Goal: Task Accomplishment & Management: Manage account settings

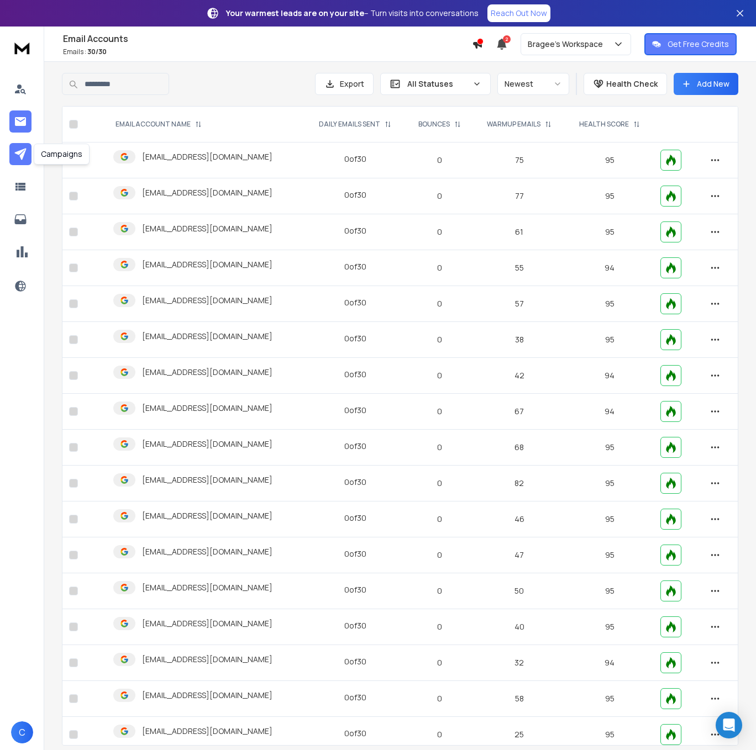
click at [9, 161] on link at bounding box center [20, 154] width 22 height 22
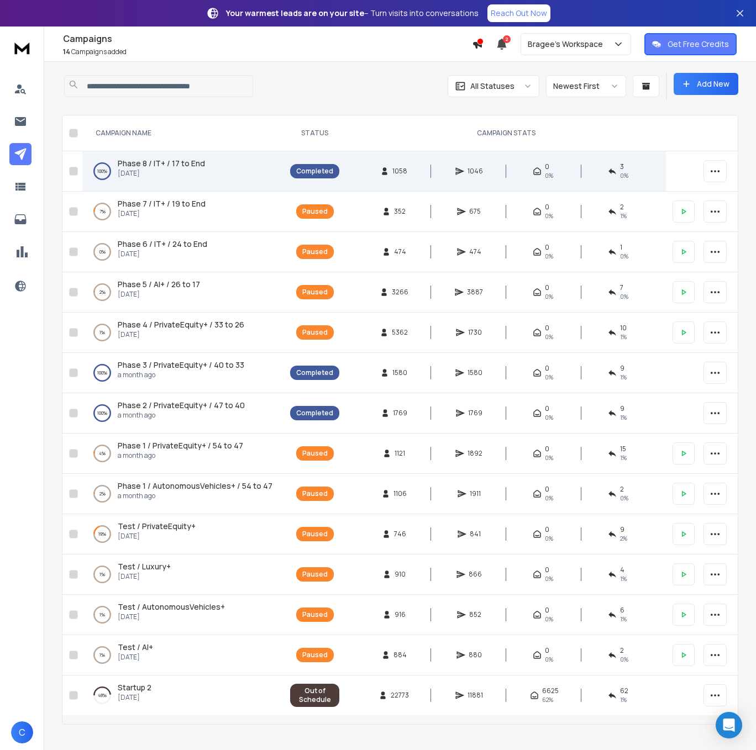
click at [710, 171] on icon "button" at bounding box center [714, 171] width 11 height 11
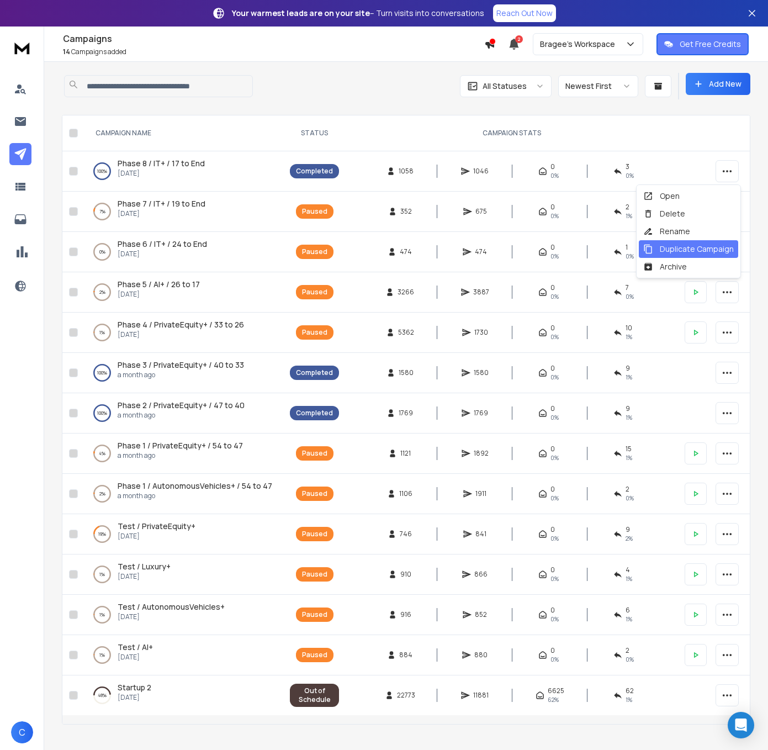
click at [724, 247] on div "Duplicate Campaign" at bounding box center [689, 249] width 91 height 11
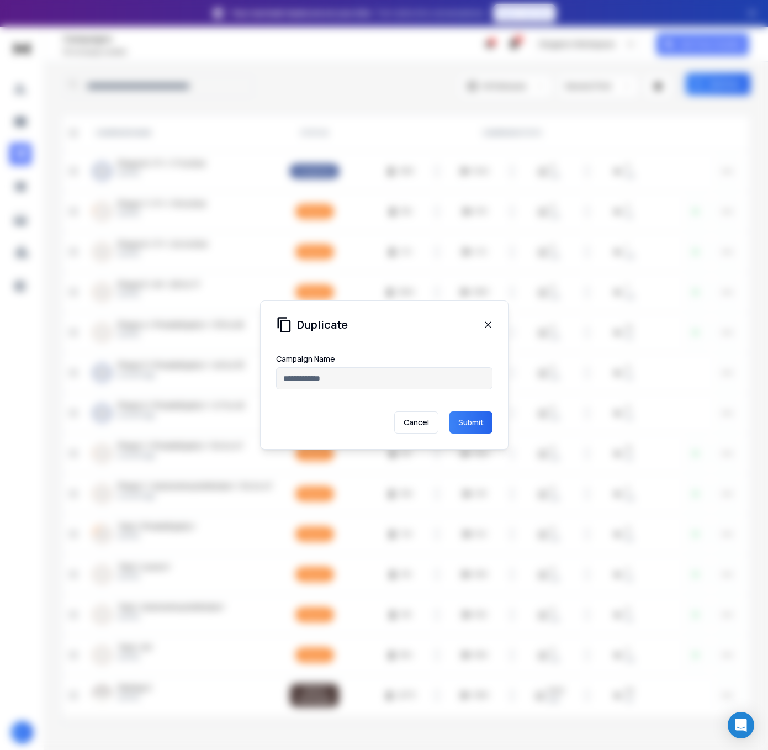
click at [361, 377] on input "text" at bounding box center [384, 378] width 217 height 22
paste input "**********"
click at [339, 380] on input "**********" at bounding box center [384, 378] width 217 height 22
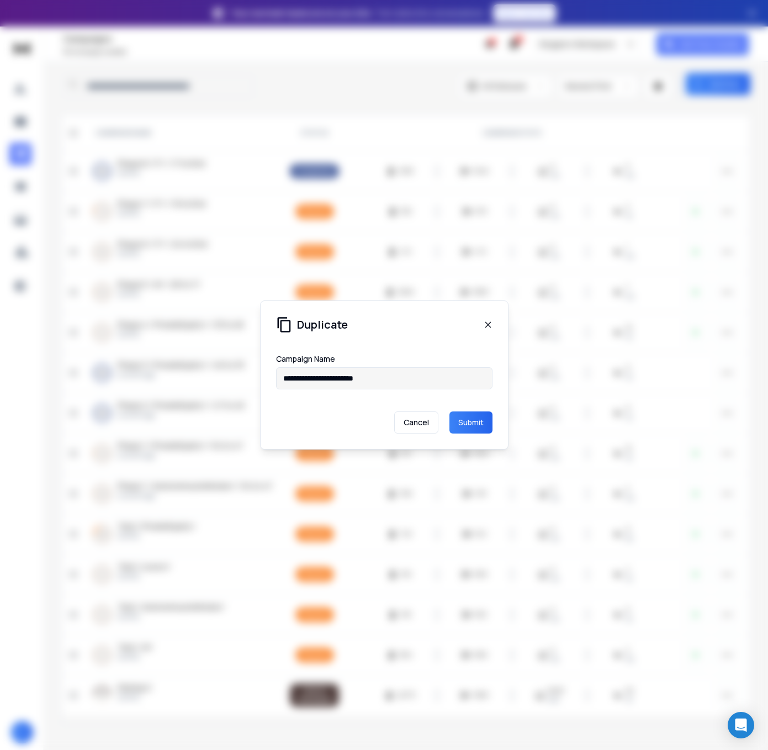
click at [339, 380] on input "**********" at bounding box center [384, 378] width 217 height 22
type input "**********"
click at [466, 424] on button "Submit" at bounding box center [471, 423] width 43 height 22
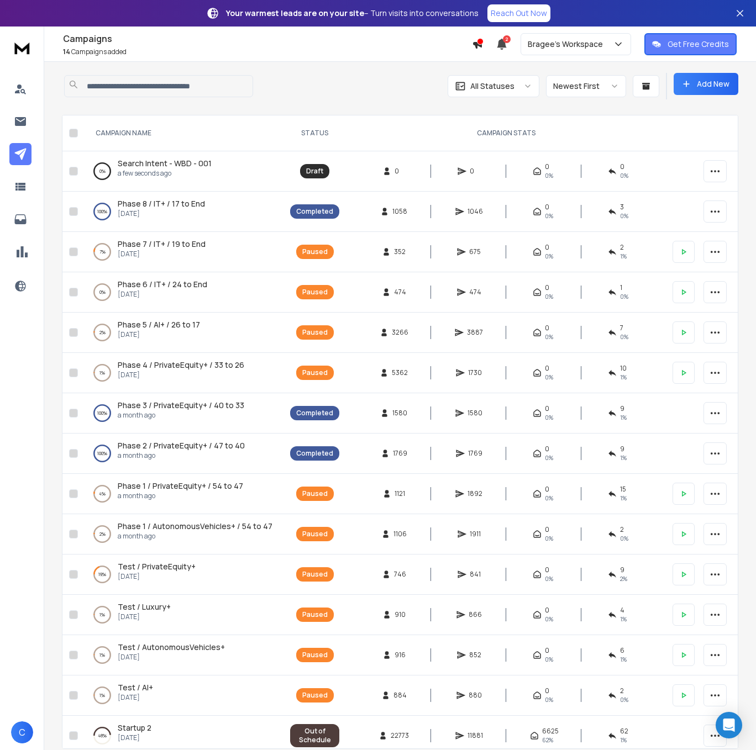
click at [23, 720] on div "C" at bounding box center [22, 391] width 44 height 728
click at [24, 737] on span "C" at bounding box center [22, 732] width 22 height 22
click at [99, 715] on div "Settings" at bounding box center [101, 714] width 105 height 18
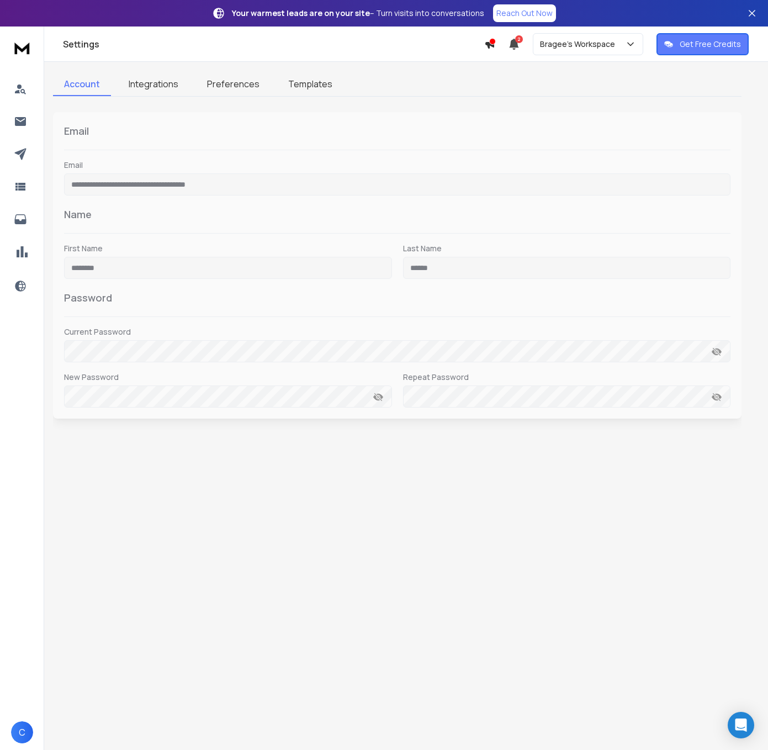
click at [153, 81] on link "Integrations" at bounding box center [154, 84] width 72 height 23
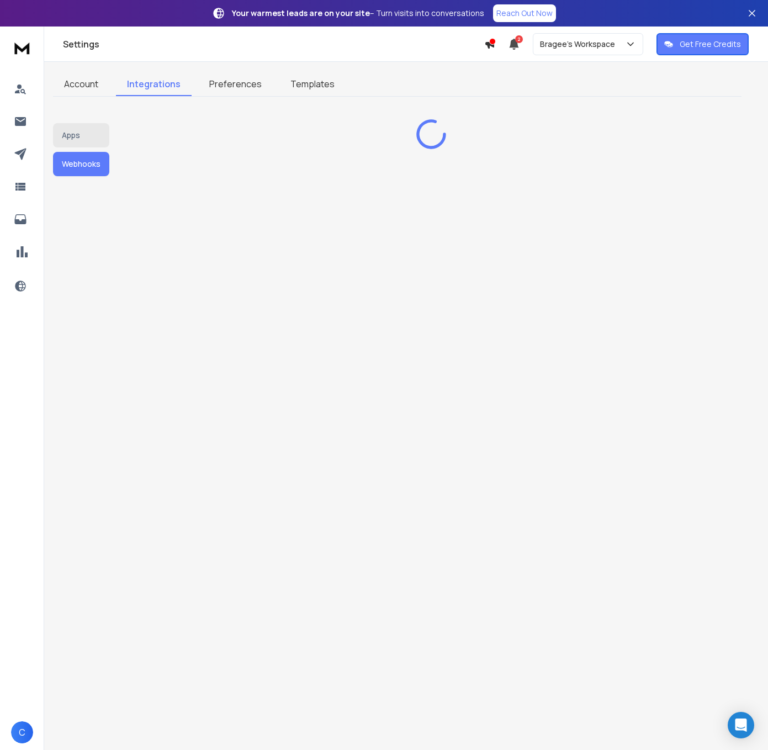
click at [94, 165] on button "Webhooks" at bounding box center [81, 164] width 56 height 24
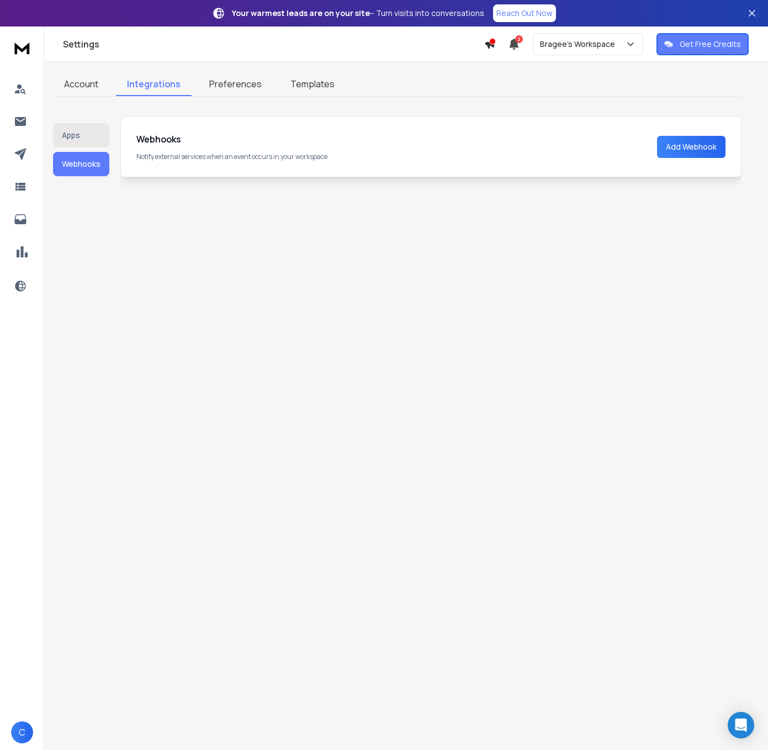
click at [87, 87] on link "Account" at bounding box center [81, 84] width 56 height 23
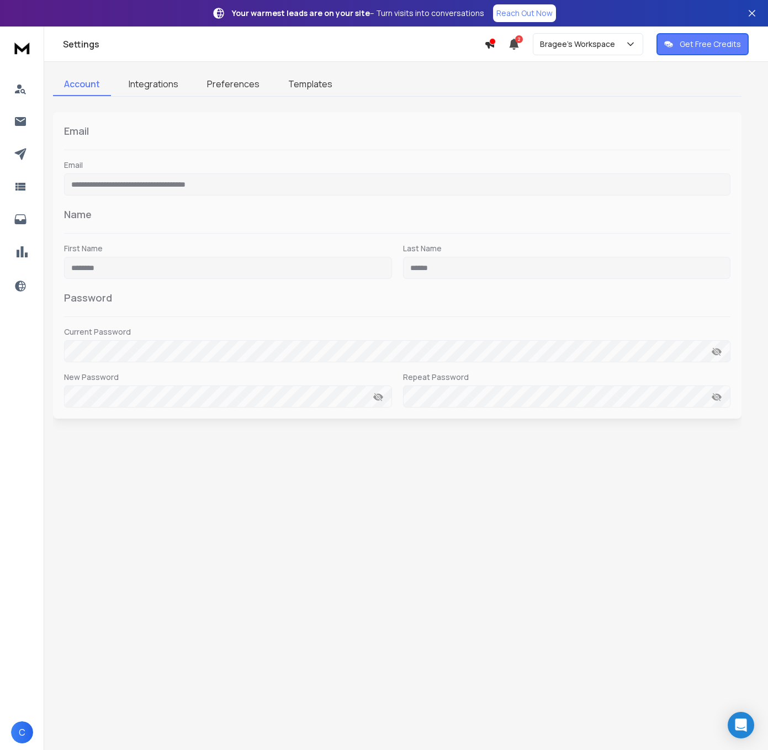
click at [208, 91] on link "Preferences" at bounding box center [233, 84] width 75 height 23
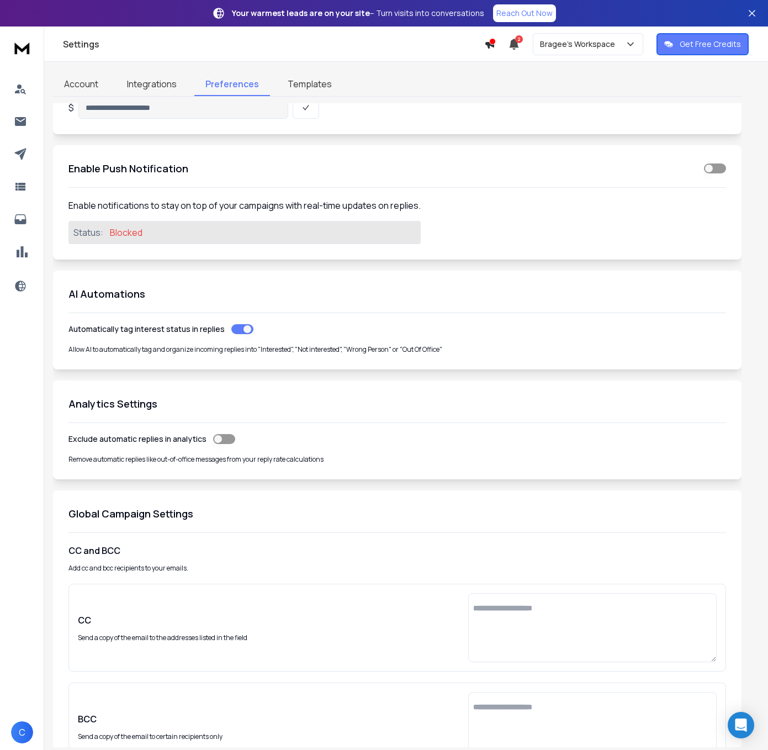
scroll to position [141, 0]
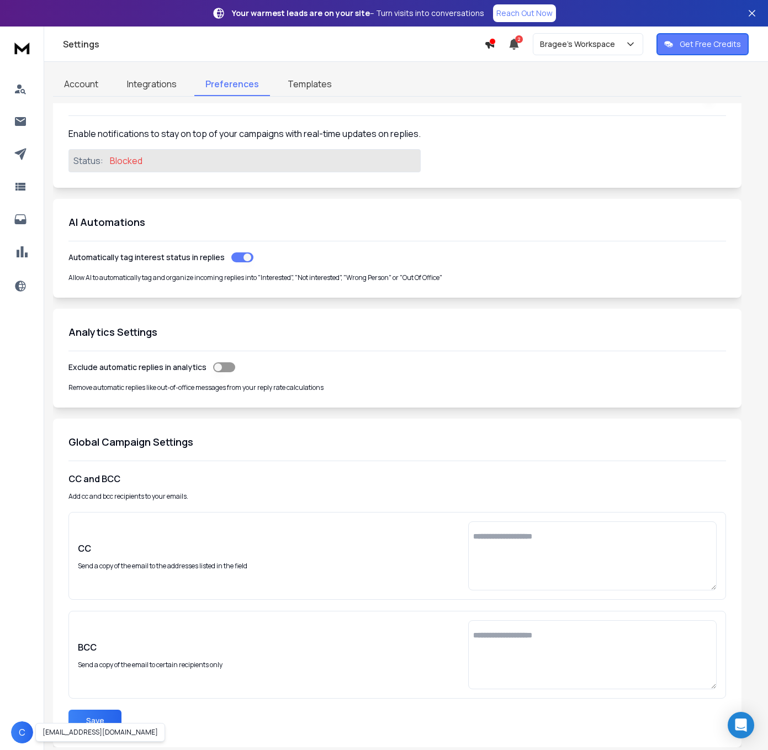
click at [19, 729] on span "C" at bounding box center [22, 732] width 22 height 22
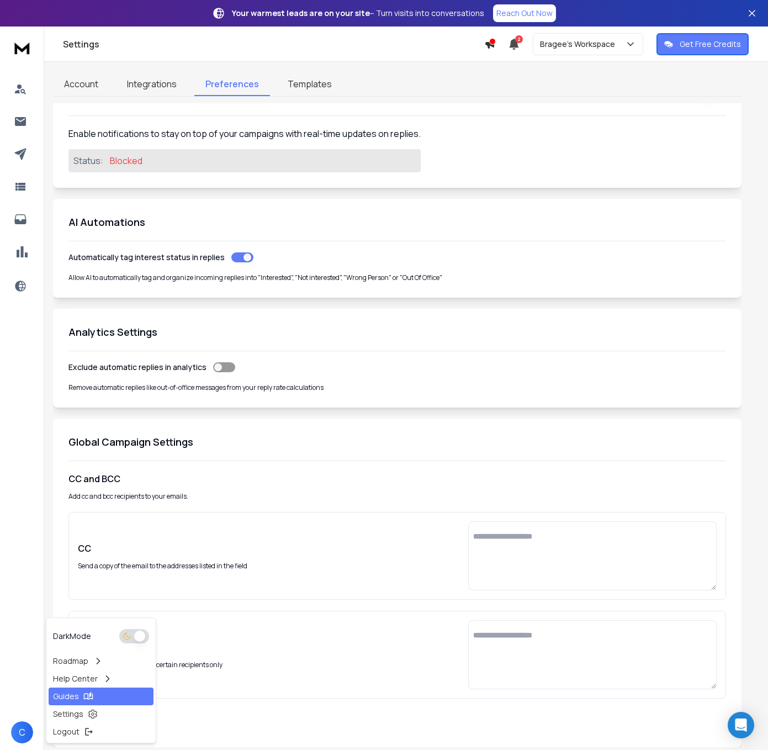
click at [112, 694] on link "Guides" at bounding box center [101, 697] width 105 height 18
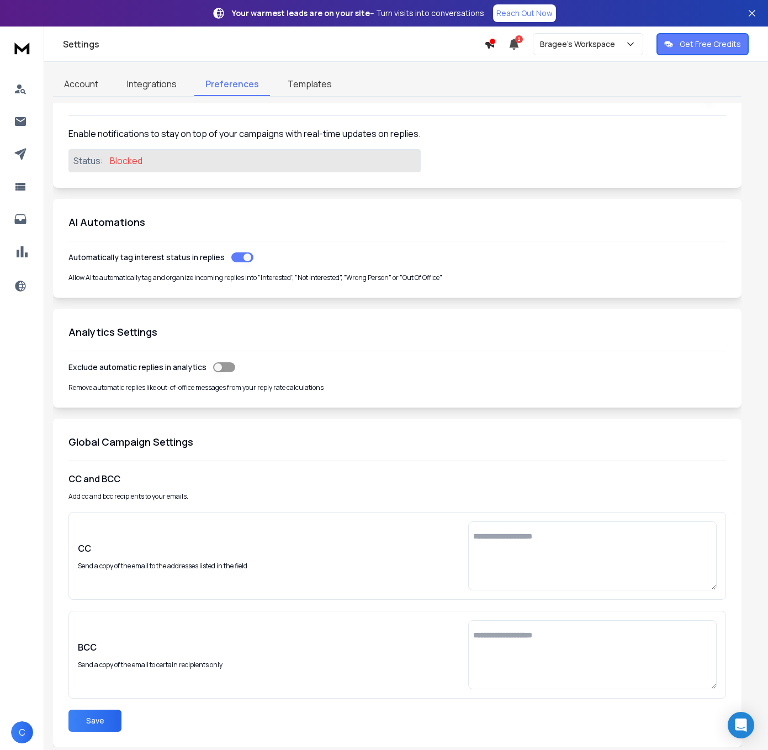
click at [160, 77] on link "Integrations" at bounding box center [152, 84] width 72 height 23
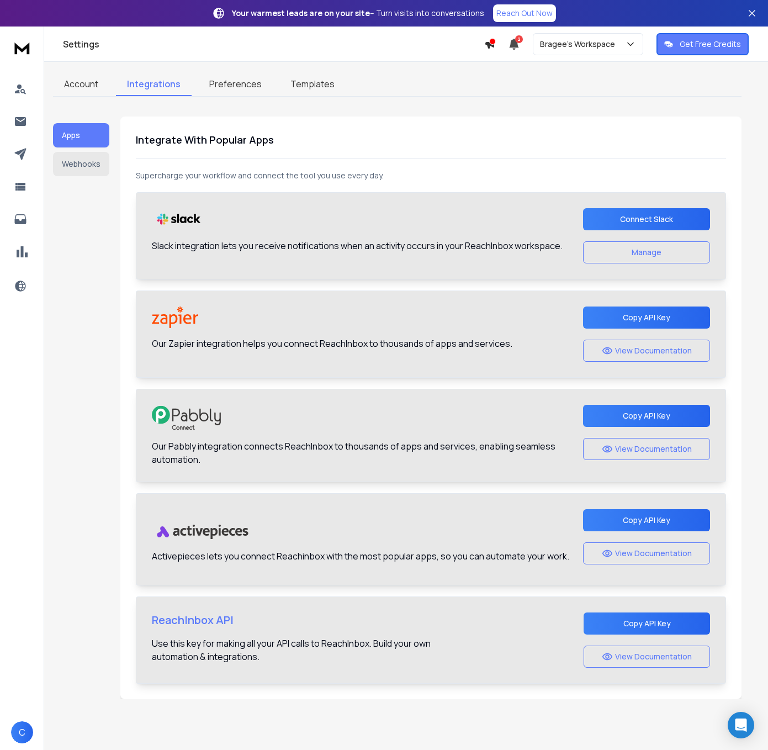
click at [608, 621] on button "Copy API Key" at bounding box center [647, 624] width 126 height 22
click at [25, 151] on icon at bounding box center [20, 154] width 12 height 12
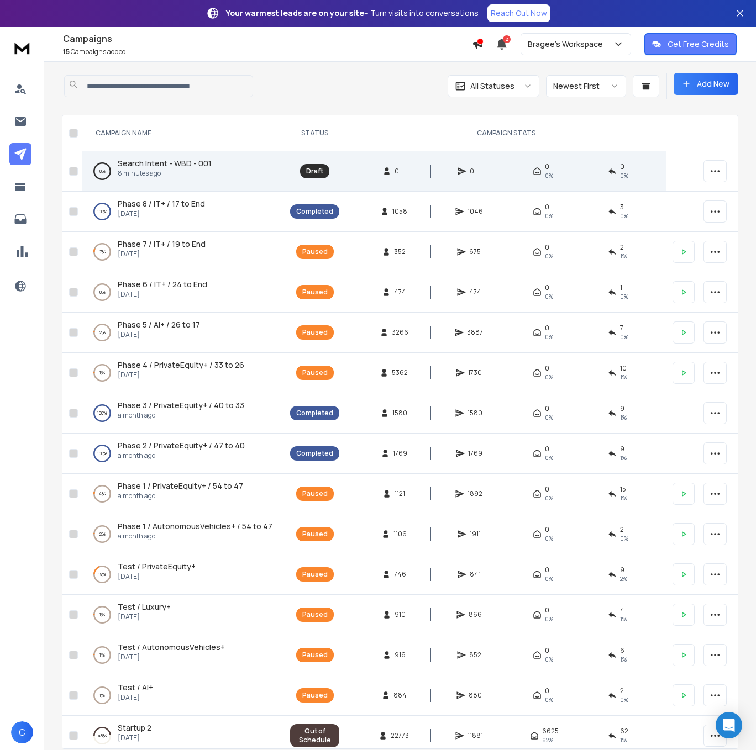
click at [709, 166] on icon "button" at bounding box center [714, 171] width 11 height 11
click at [244, 172] on div "0 % Search Intent - WBD - 001 8 minutes ago" at bounding box center [182, 171] width 179 height 27
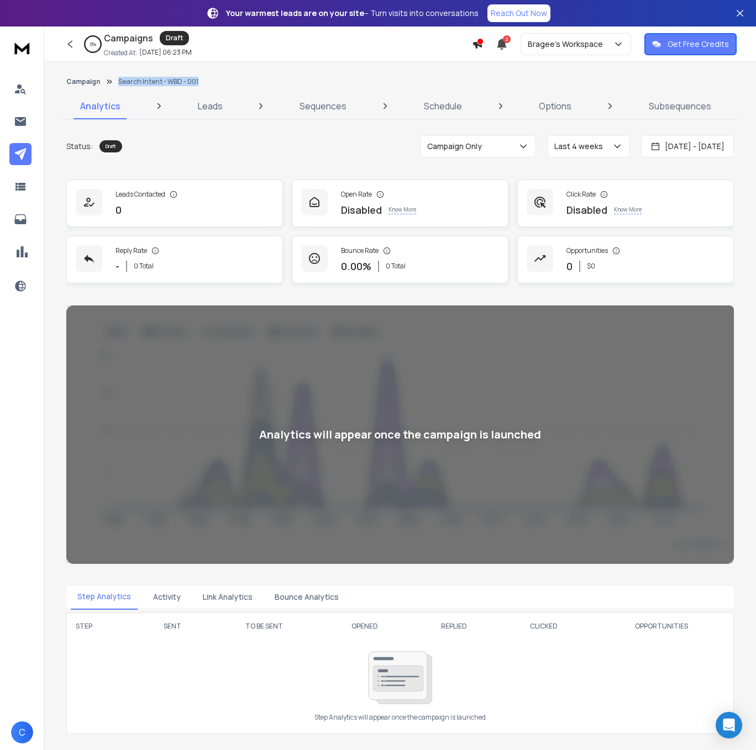
drag, startPoint x: 201, startPoint y: 82, endPoint x: 117, endPoint y: 83, distance: 84.0
click at [117, 83] on div "Campaign Search Intent - WBD - 001" at bounding box center [399, 81] width 667 height 9
copy p "Search Intent - WBD - 001"
click at [84, 78] on button "Campaign" at bounding box center [83, 81] width 34 height 9
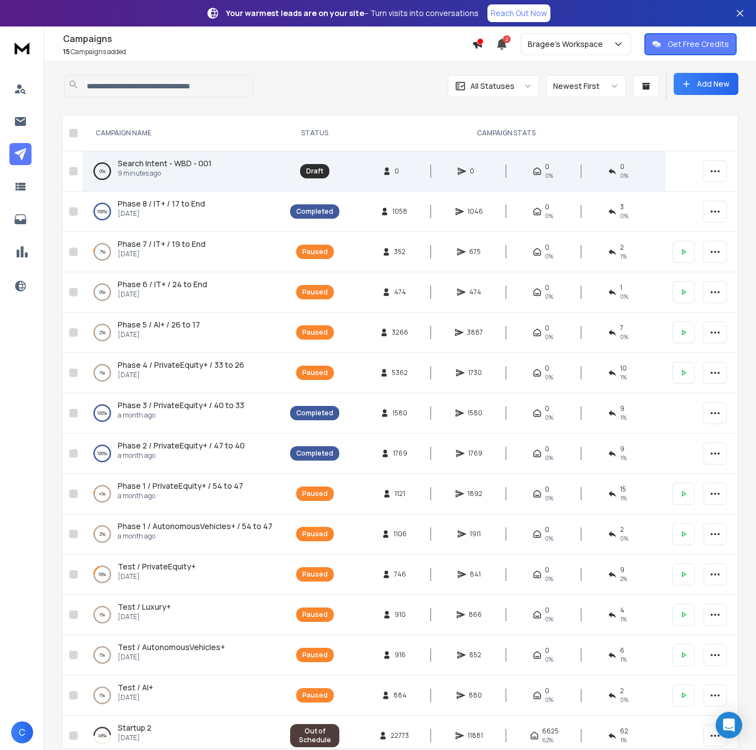
click at [709, 173] on icon "button" at bounding box center [714, 171] width 11 height 11
click at [329, 169] on td "Draft" at bounding box center [314, 171] width 62 height 40
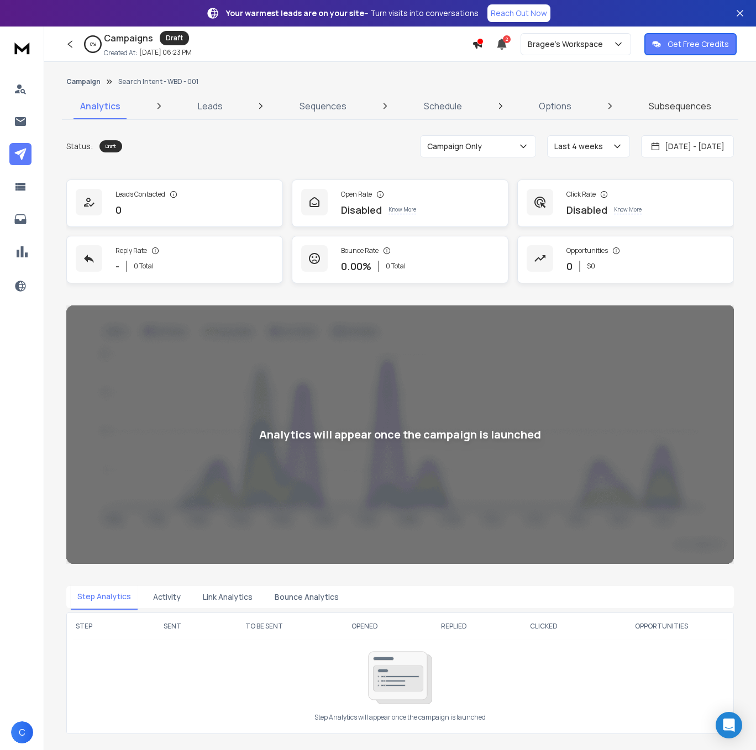
click at [668, 110] on p "Subsequences" at bounding box center [679, 105] width 62 height 13
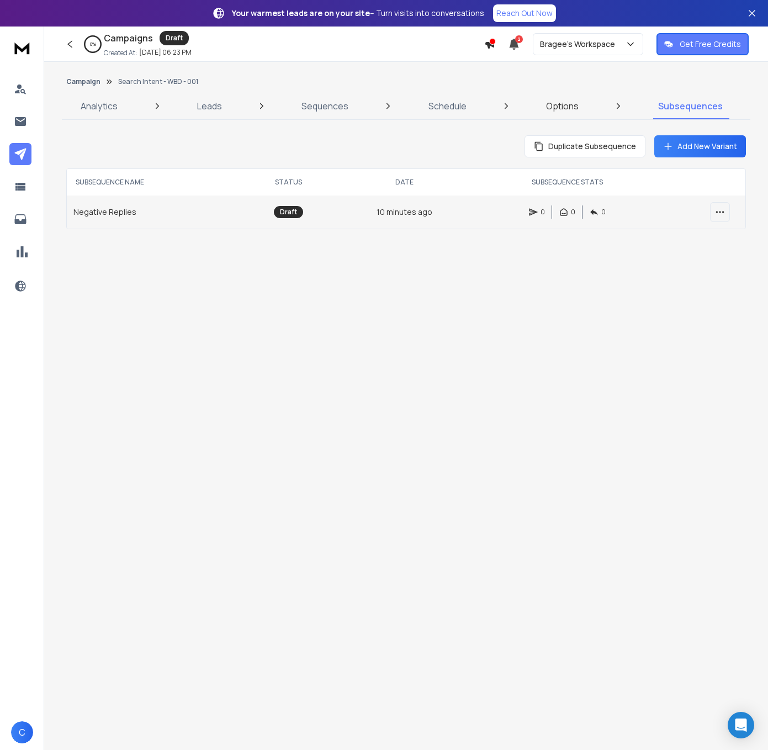
click at [564, 102] on p "Options" at bounding box center [562, 105] width 33 height 13
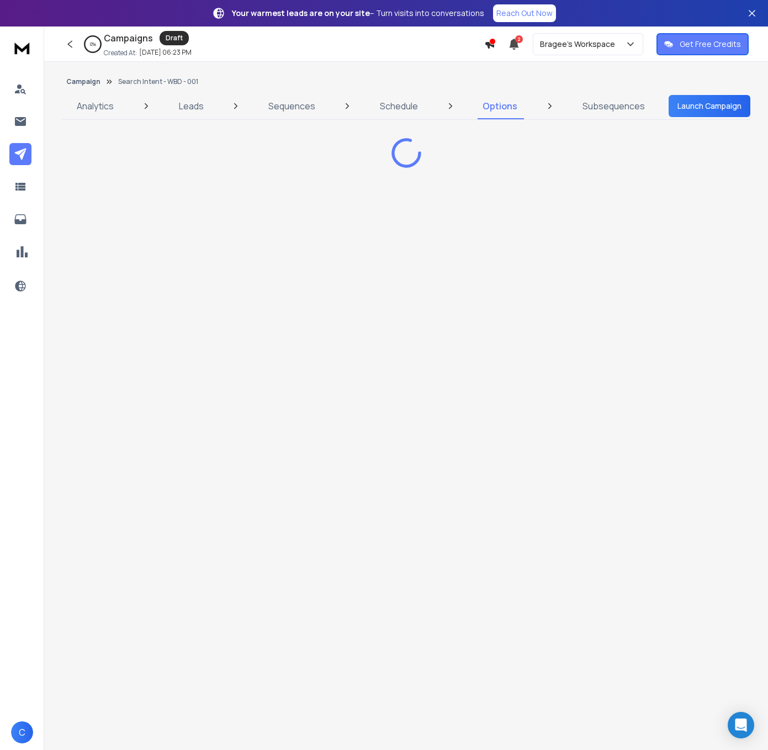
select select "**********"
select select "*"
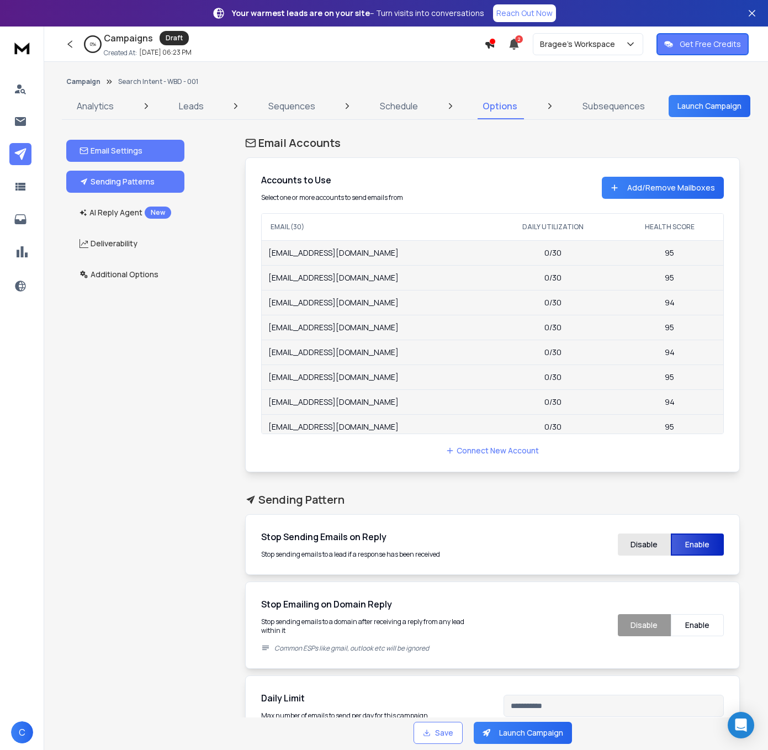
click at [141, 183] on p "Sending Patterns" at bounding box center [117, 181] width 75 height 11
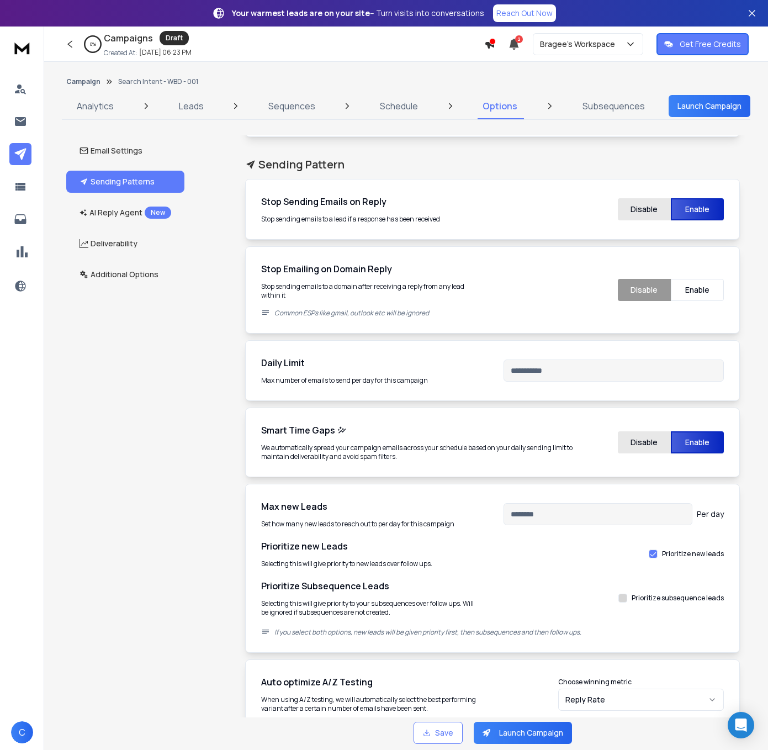
scroll to position [357, 0]
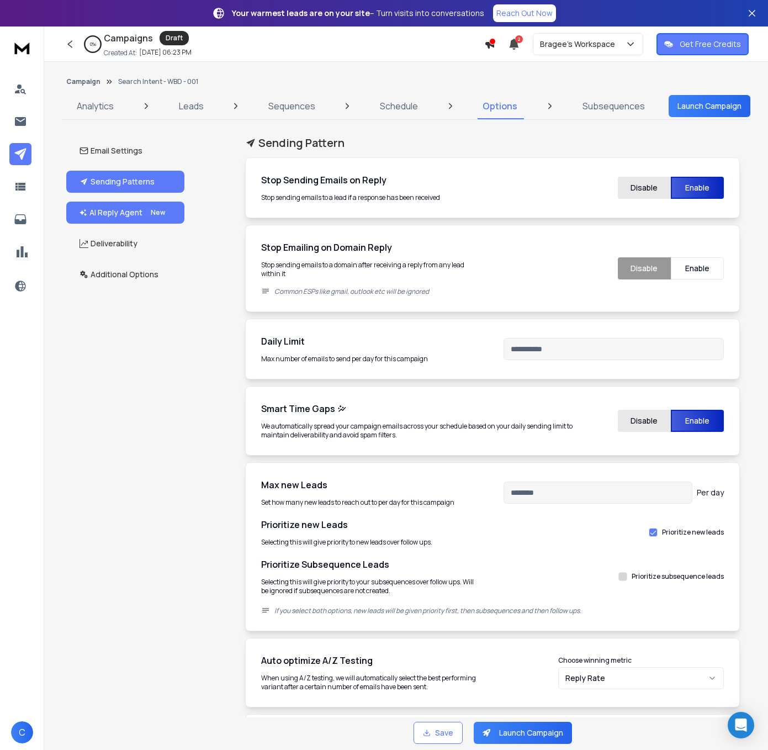
click at [119, 207] on p "AI Reply Agent New" at bounding box center [126, 213] width 92 height 12
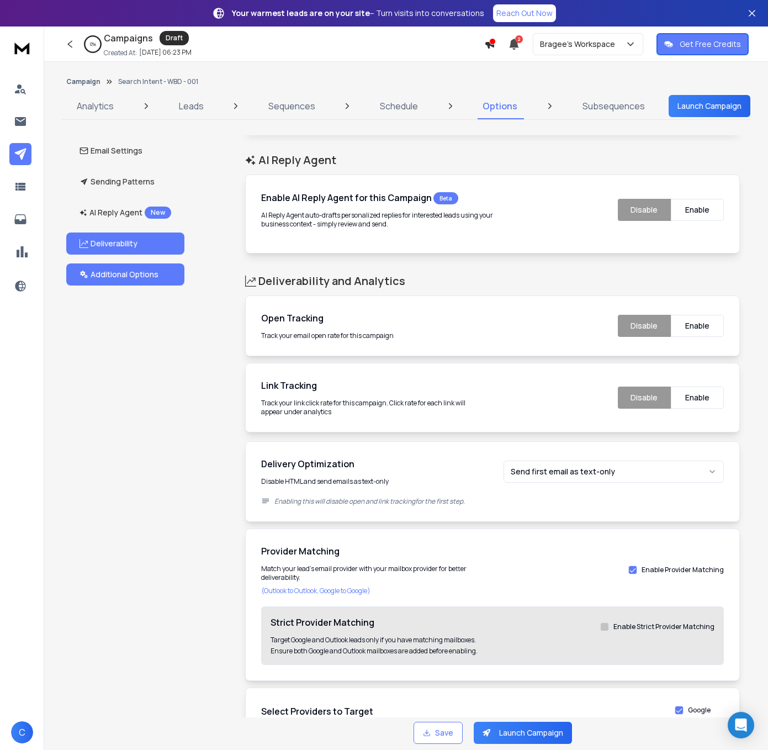
scroll to position [1110, 0]
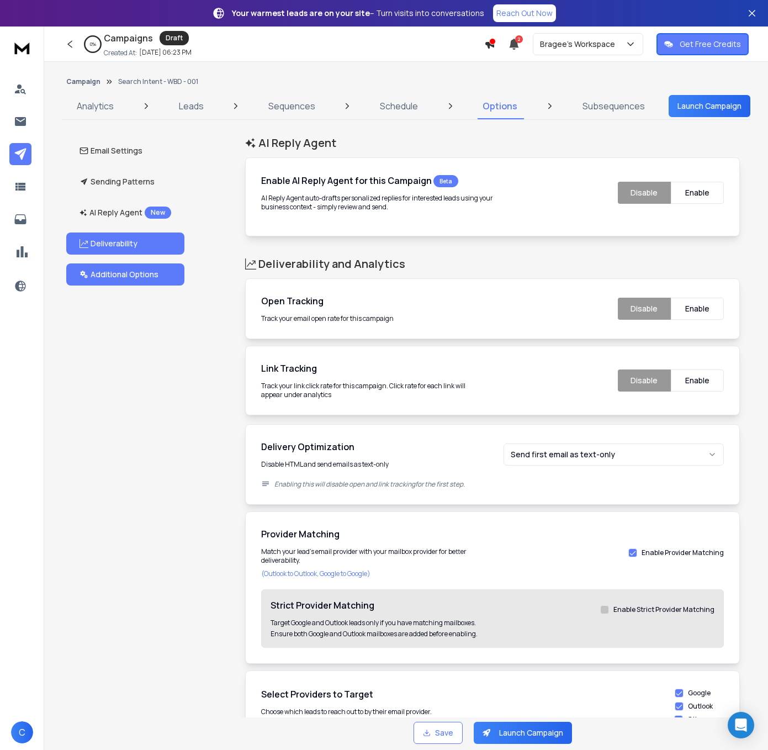
click at [134, 277] on p "Additional Options" at bounding box center [119, 274] width 79 height 11
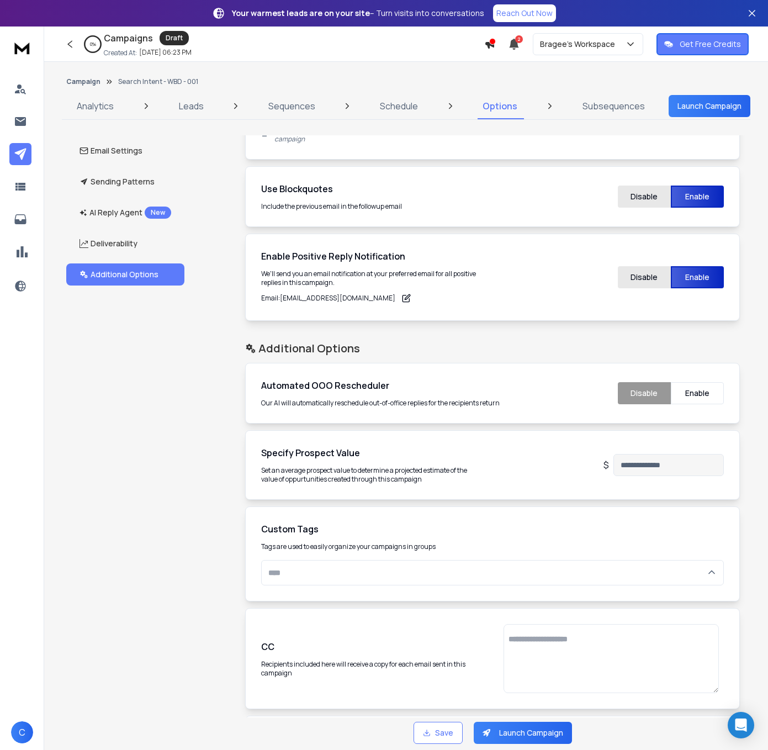
scroll to position [1893, 0]
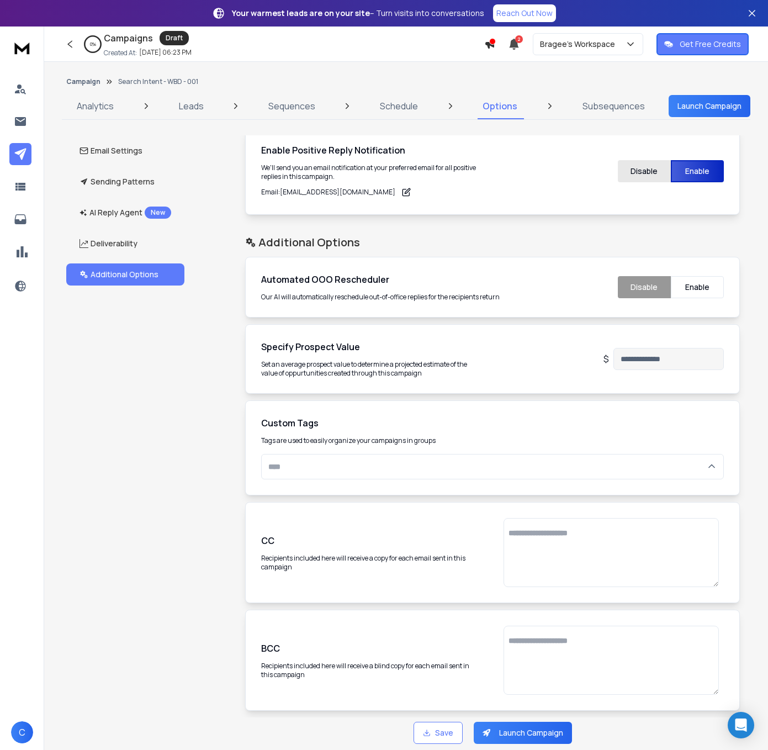
click at [129, 261] on div "Email Settings Sending Patterns AI Reply Agent New Deliverability Additional Op…" at bounding box center [125, 213] width 118 height 146
click at [123, 251] on button "Deliverability" at bounding box center [125, 244] width 118 height 22
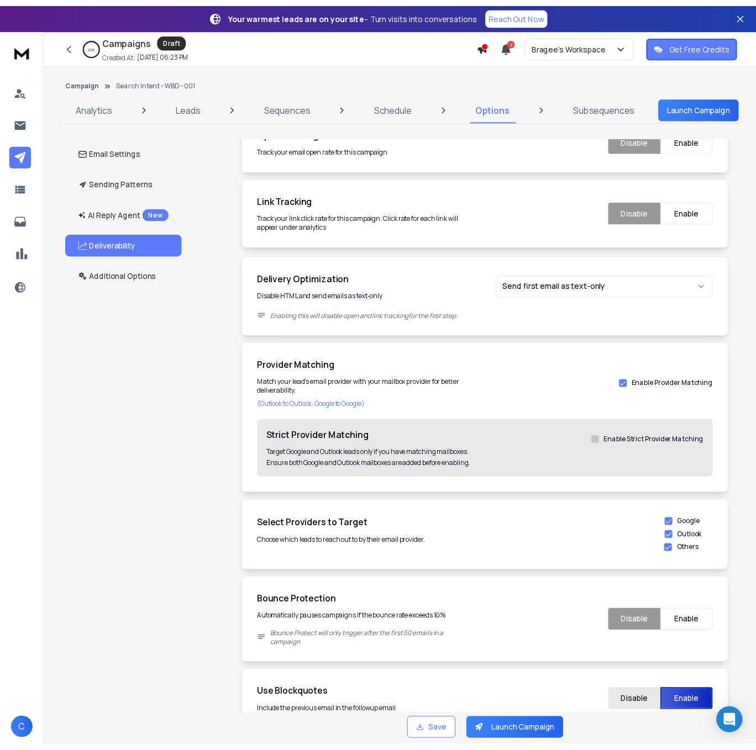
scroll to position [1231, 0]
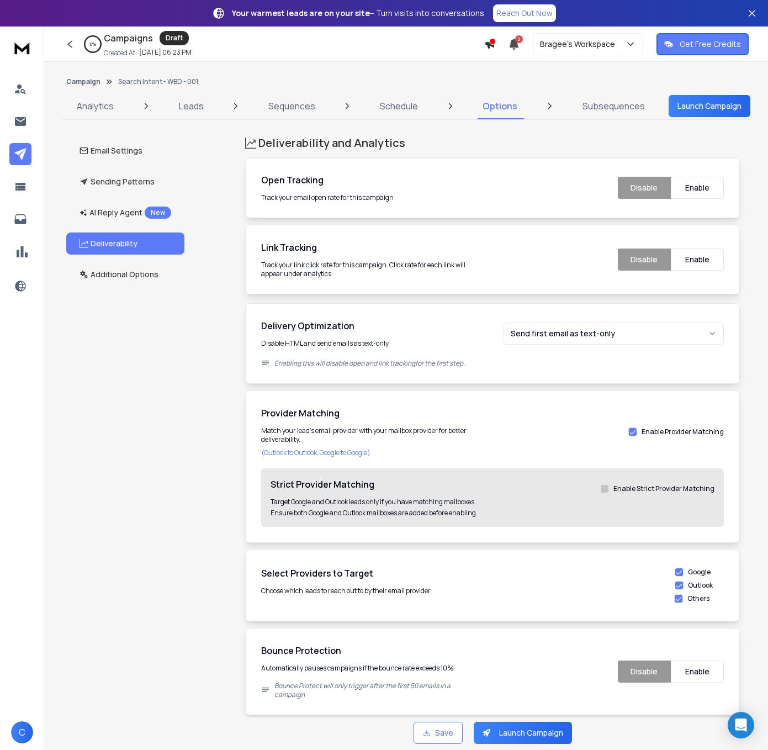
click at [372, 104] on div "Analytics Leads Sequences Schedule Options Subsequences" at bounding box center [361, 106] width 598 height 27
click at [378, 104] on link "Schedule" at bounding box center [398, 106] width 51 height 27
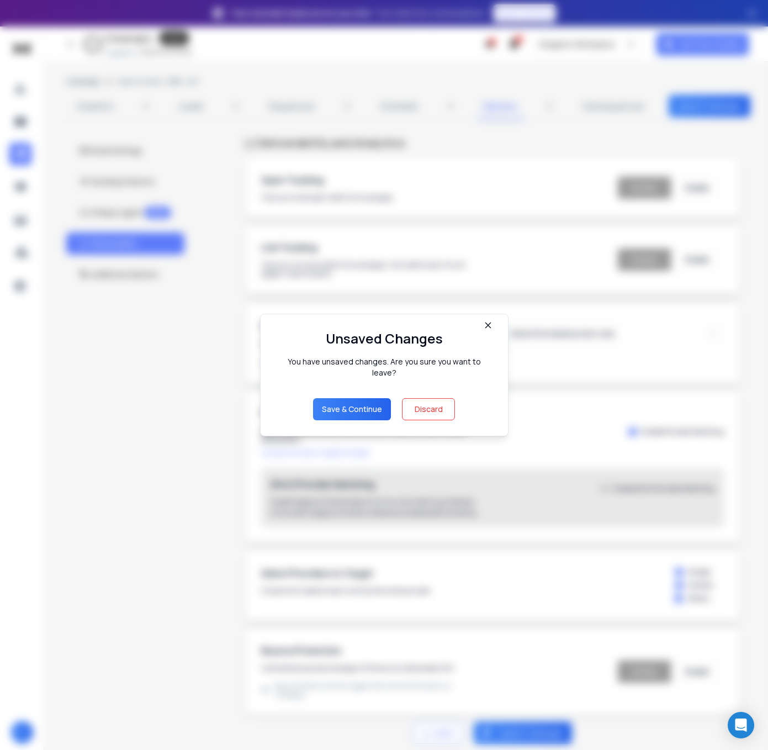
drag, startPoint x: 479, startPoint y: 333, endPoint x: 488, endPoint y: 333, distance: 9.4
click at [488, 333] on div "Unsaved Changes You have unsaved changes. Are you sure you want to leave? Save …" at bounding box center [384, 375] width 249 height 123
click at [488, 330] on icon at bounding box center [488, 325] width 9 height 9
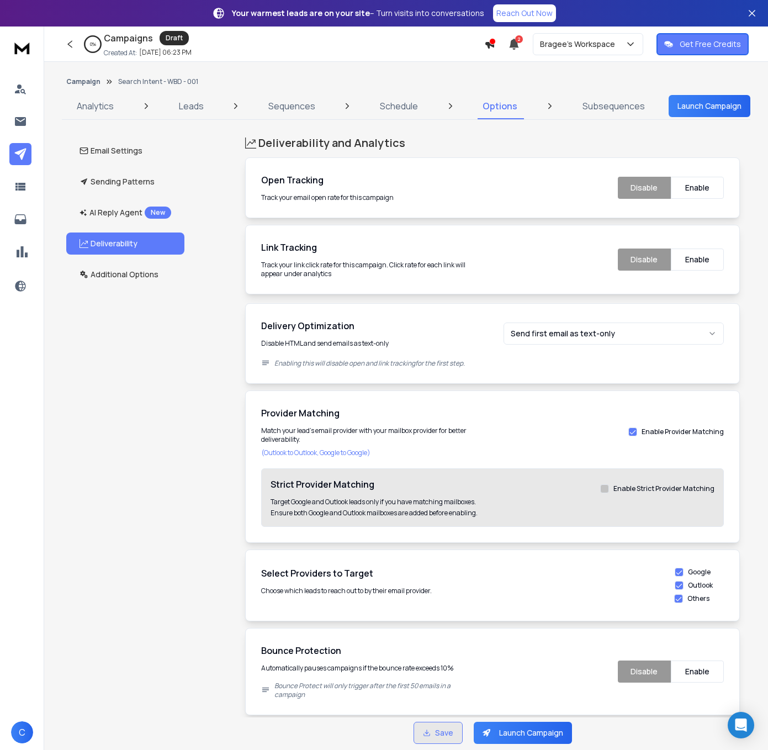
click at [426, 733] on polyline "submit" at bounding box center [426, 733] width 3 height 2
click at [105, 100] on p "Analytics" at bounding box center [95, 105] width 37 height 13
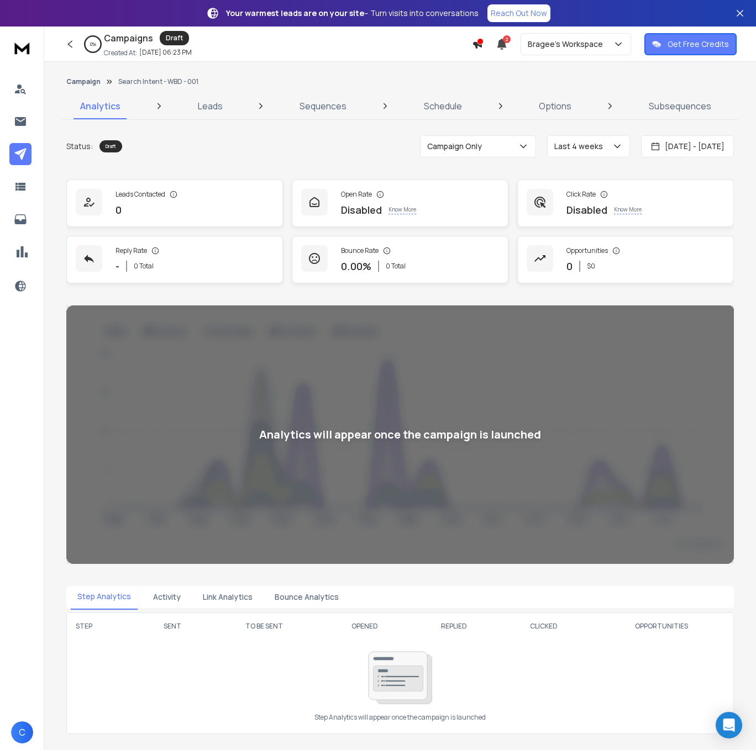
scroll to position [151, 0]
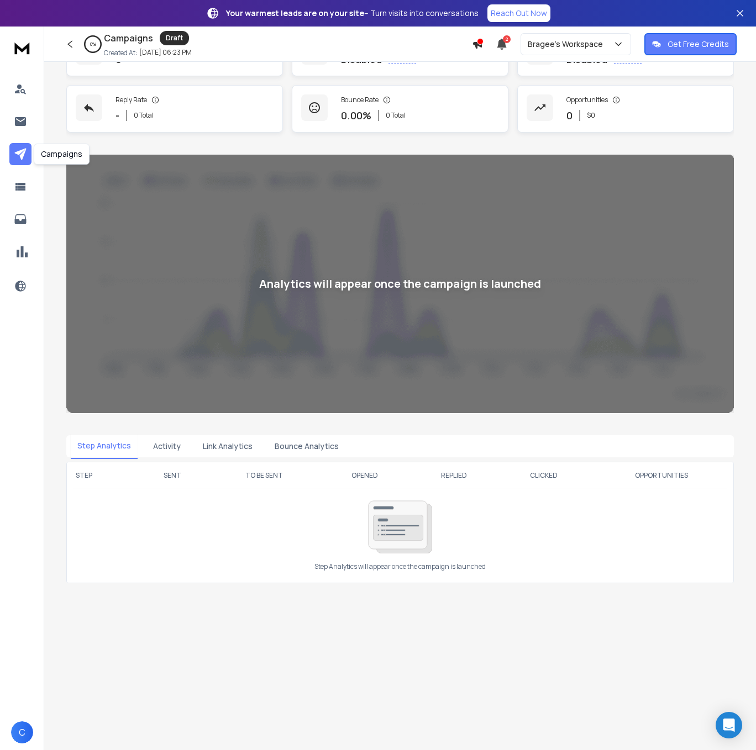
click at [24, 155] on icon at bounding box center [20, 153] width 13 height 13
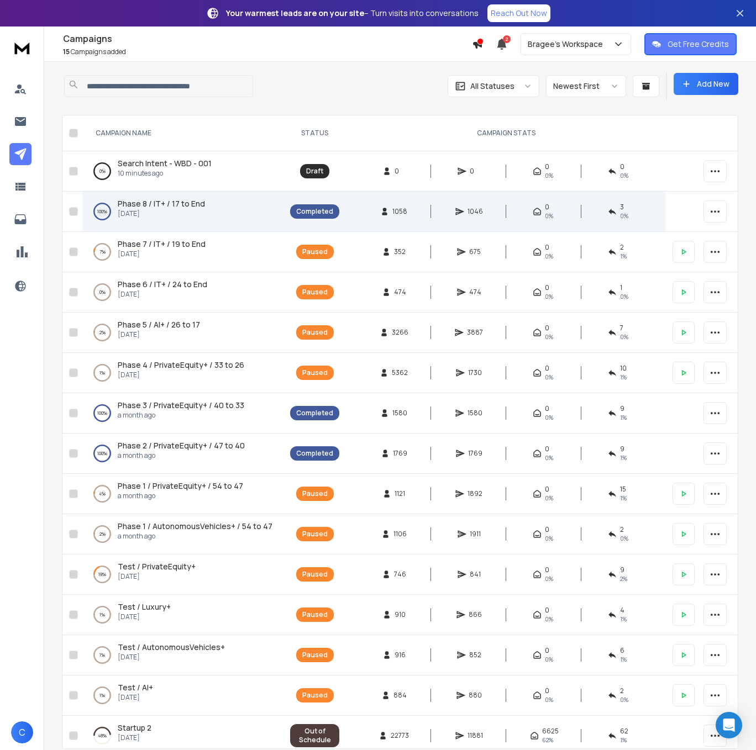
click at [709, 213] on icon "button" at bounding box center [714, 211] width 11 height 11
click at [415, 208] on div "1058 1046 0 0% 3 0 %" at bounding box center [506, 212] width 276 height 18
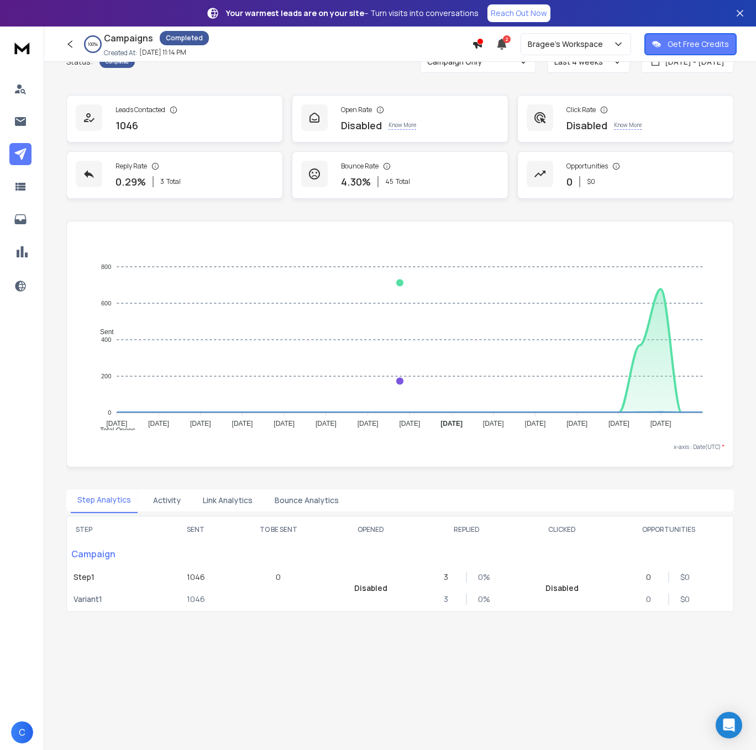
scroll to position [151, 0]
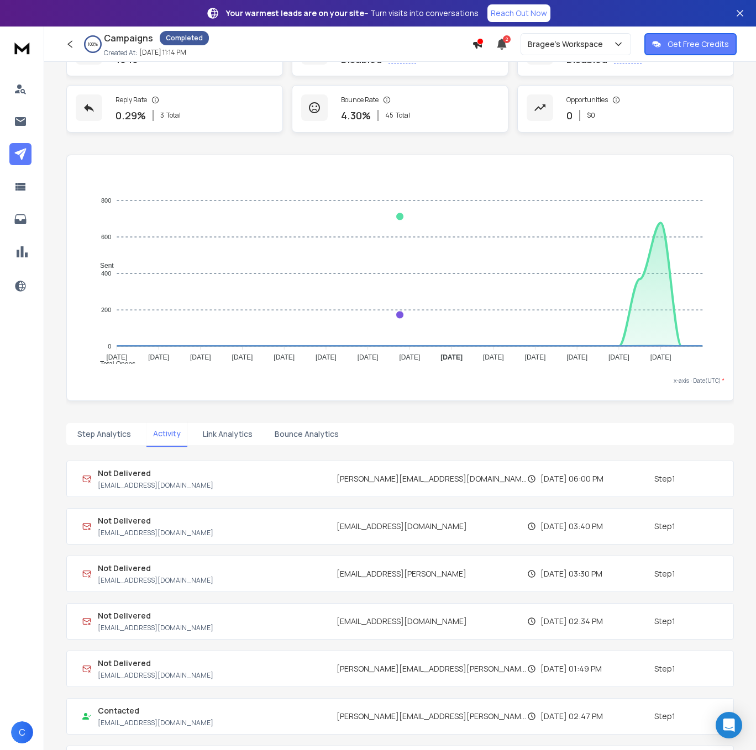
click at [167, 433] on button "Activity" at bounding box center [166, 433] width 41 height 25
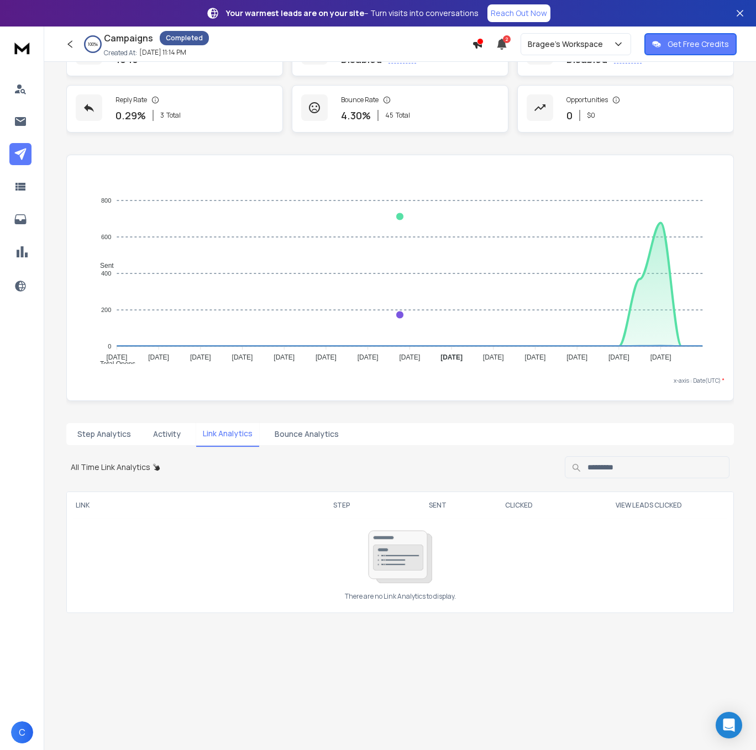
click at [240, 435] on button "Link Analytics" at bounding box center [227, 433] width 63 height 25
click at [163, 428] on button "Activity" at bounding box center [166, 434] width 41 height 24
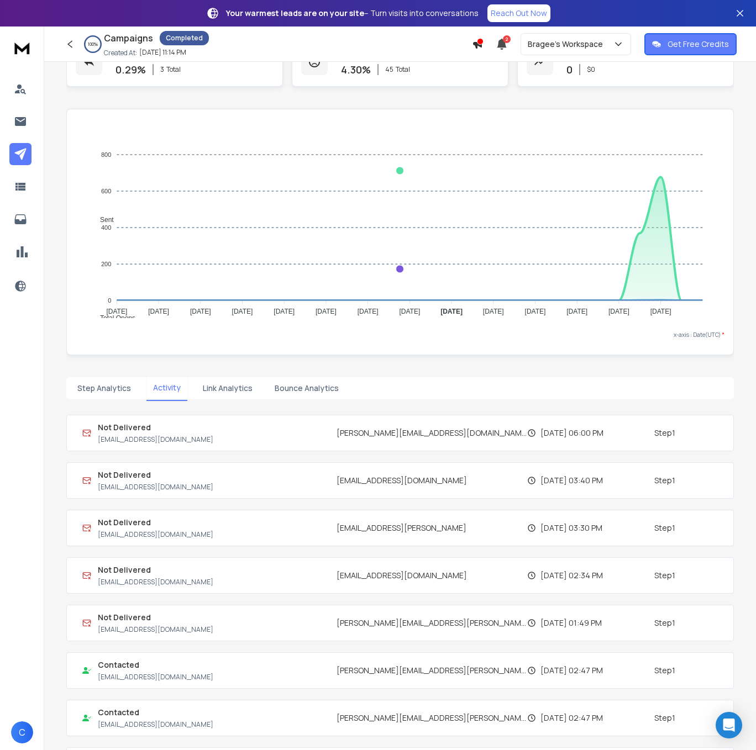
scroll to position [191, 0]
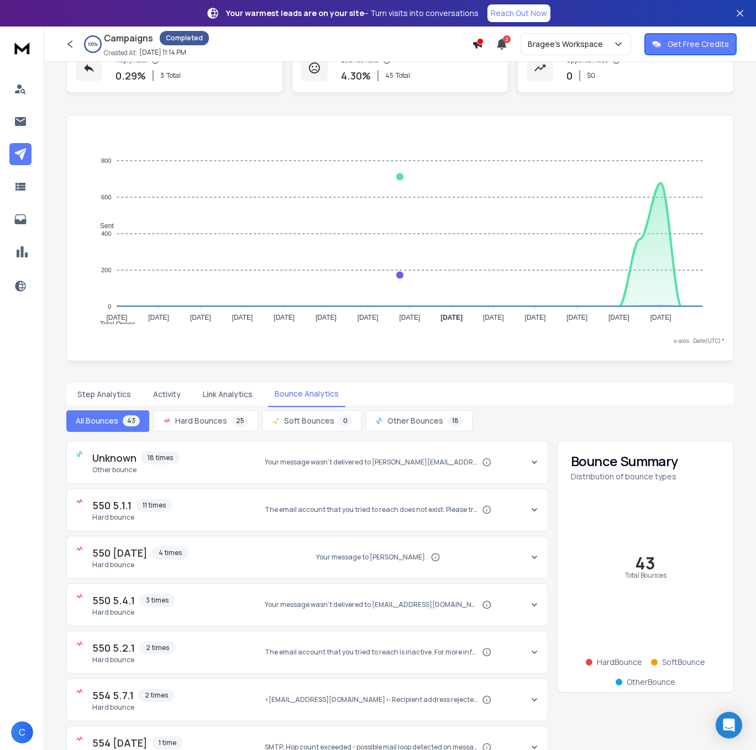
click at [293, 399] on button "Bounce Analytics" at bounding box center [306, 394] width 77 height 25
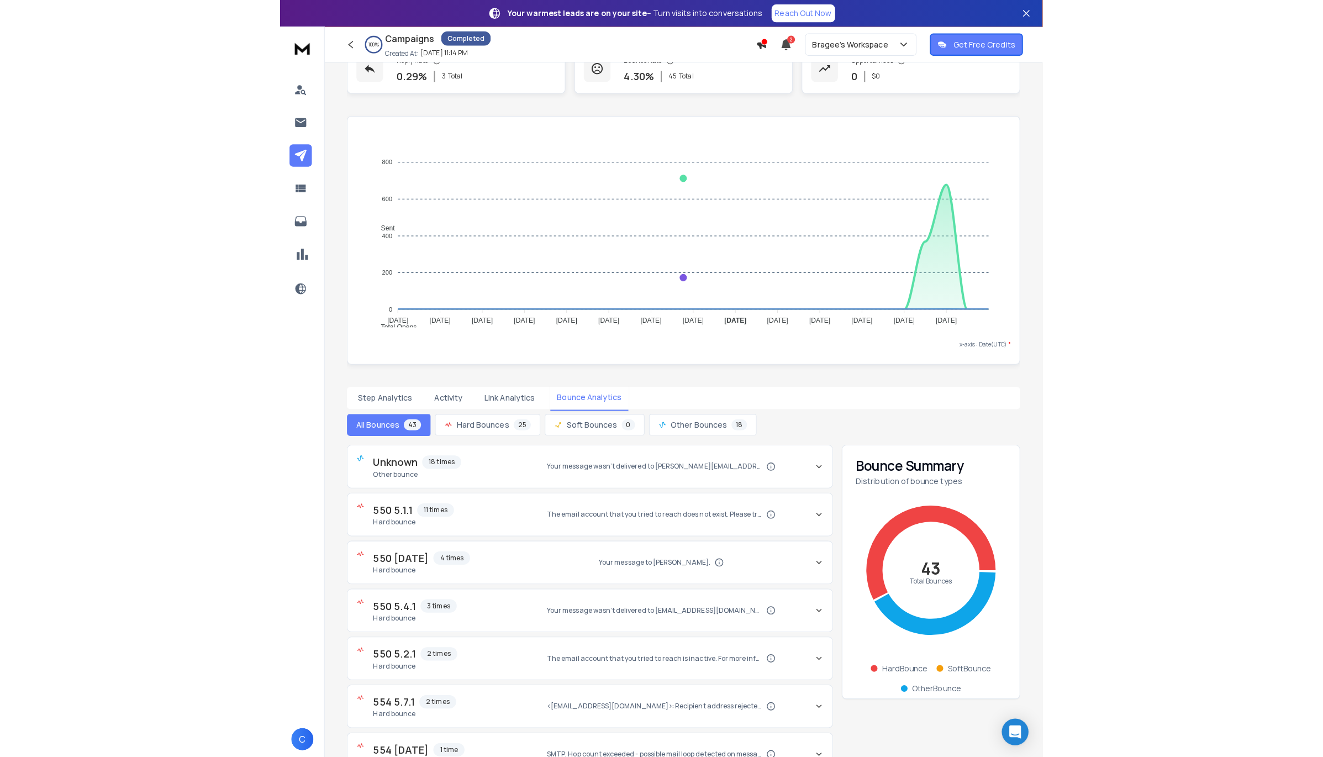
scroll to position [0, 0]
